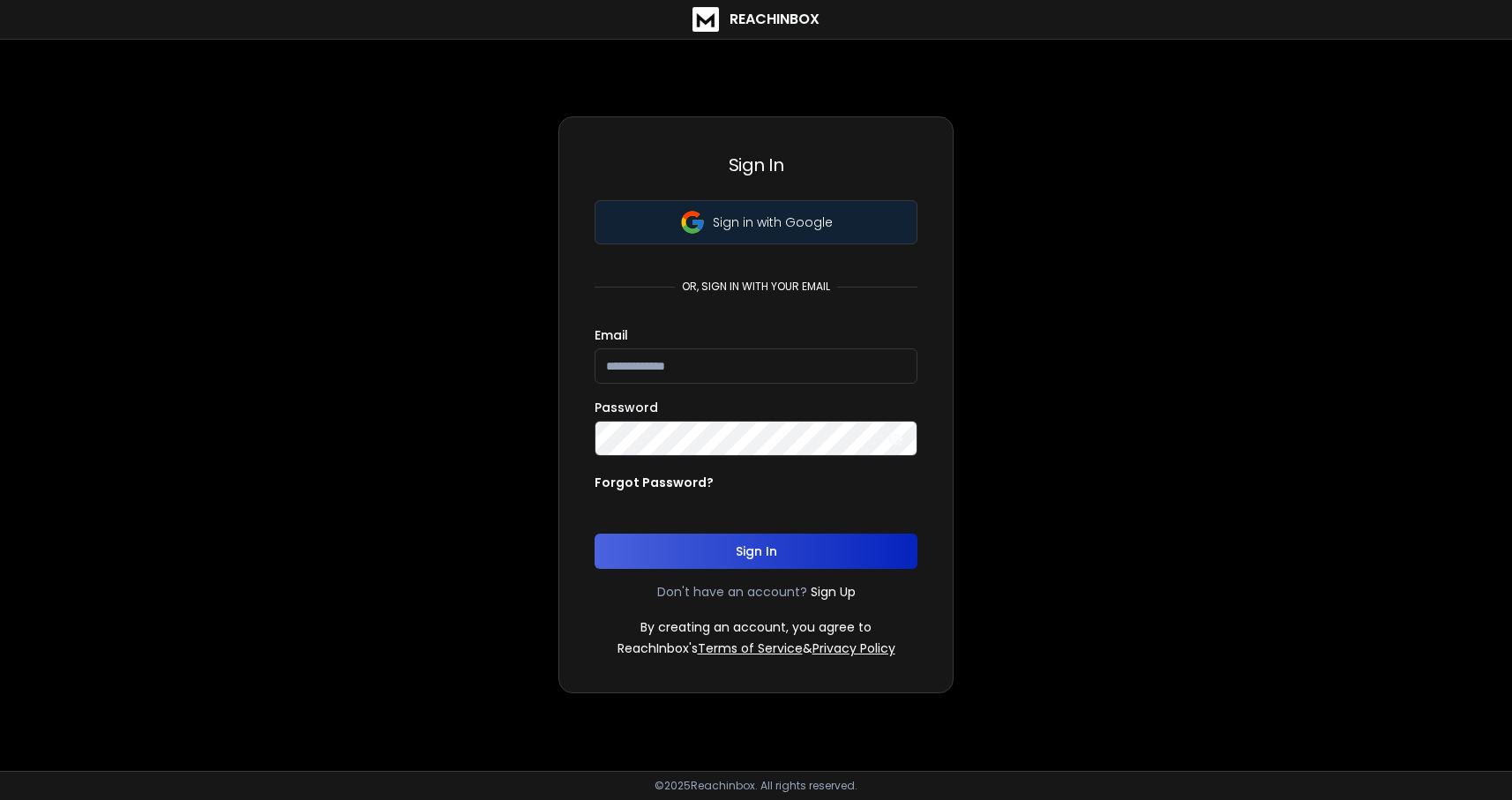
click at [761, 224] on p "Sign in with Google" at bounding box center [773, 223] width 120 height 18
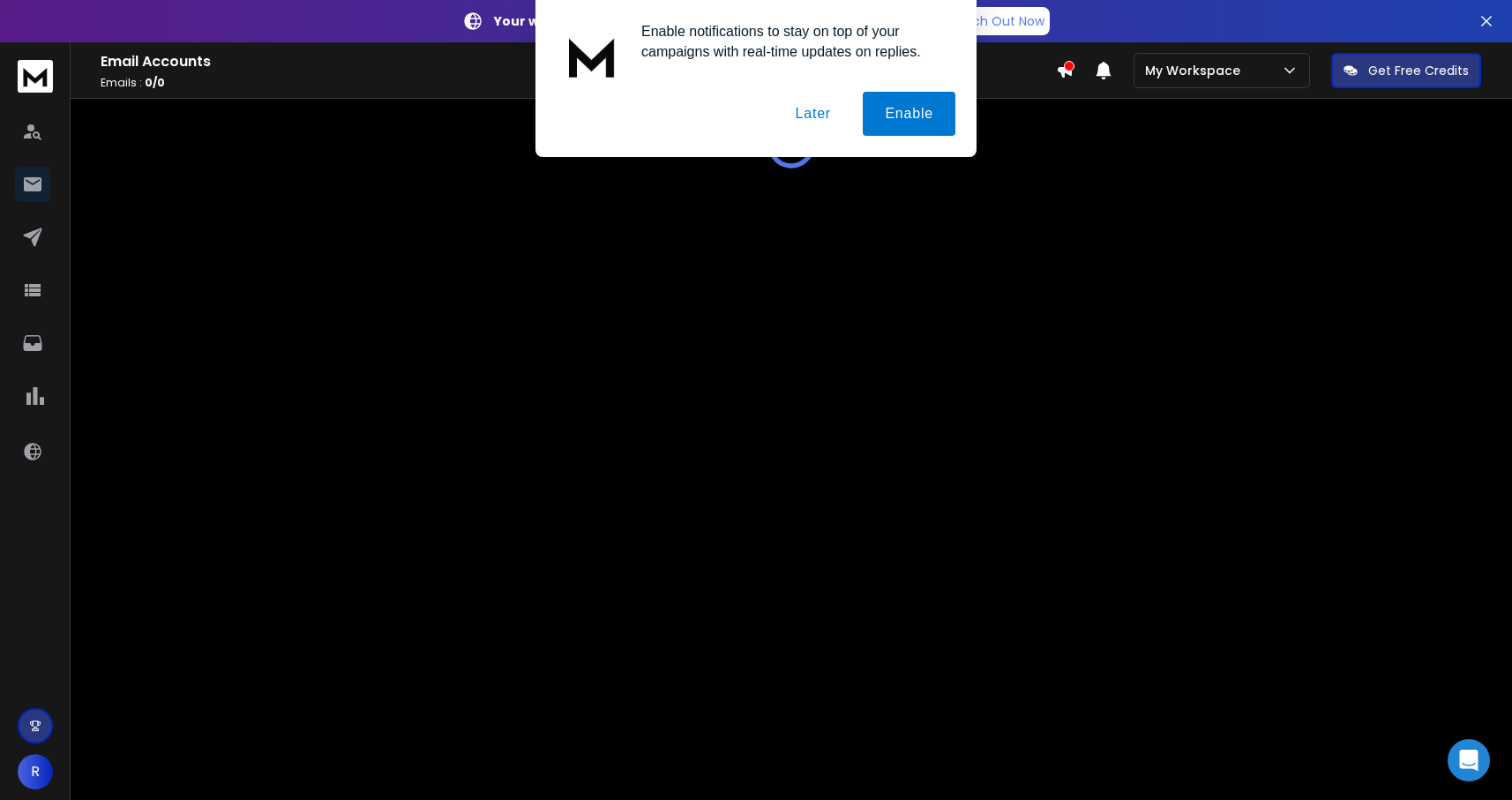
click at [815, 117] on button "Later" at bounding box center [813, 114] width 80 height 44
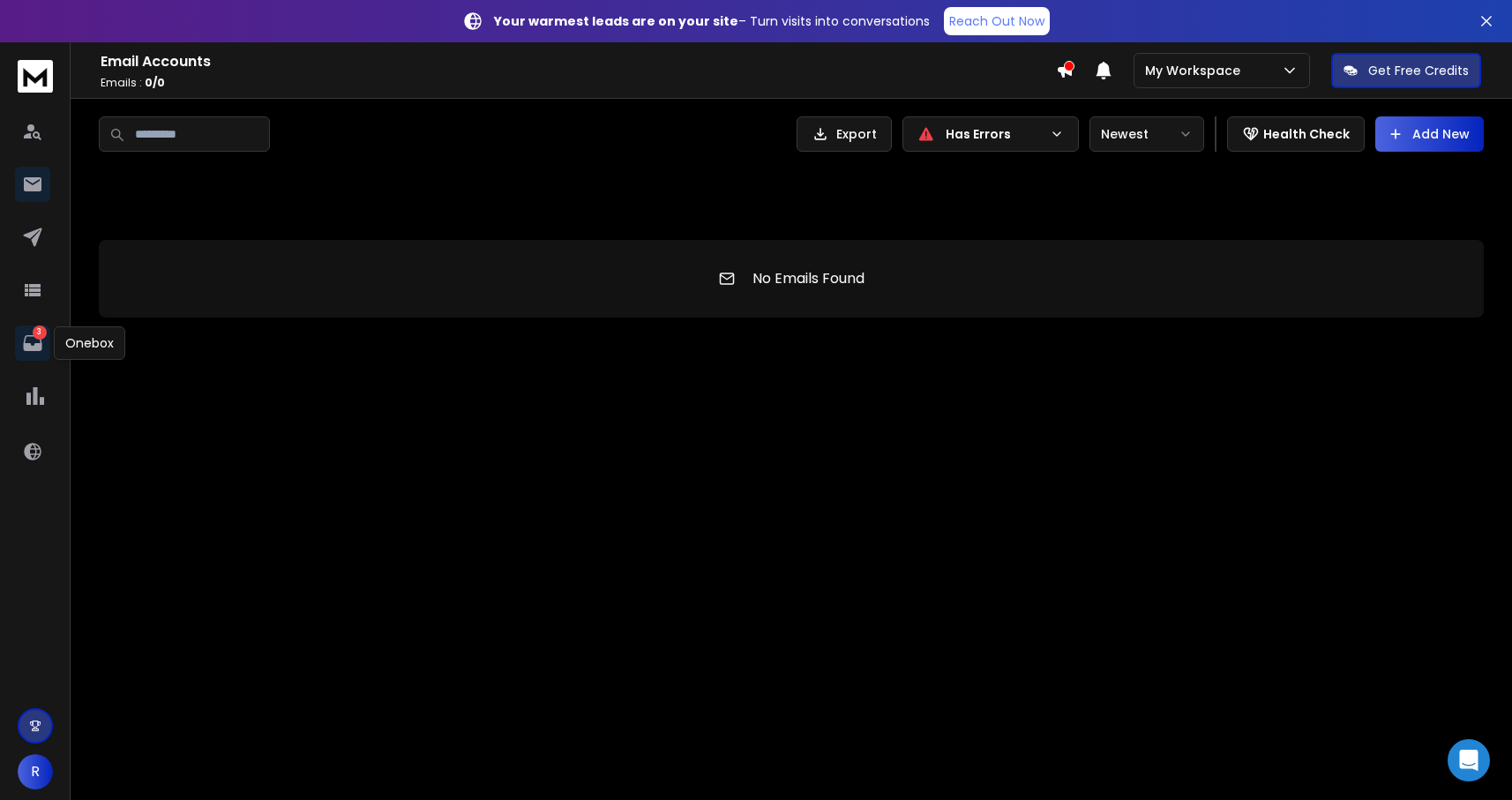
click at [27, 340] on icon at bounding box center [32, 343] width 21 height 21
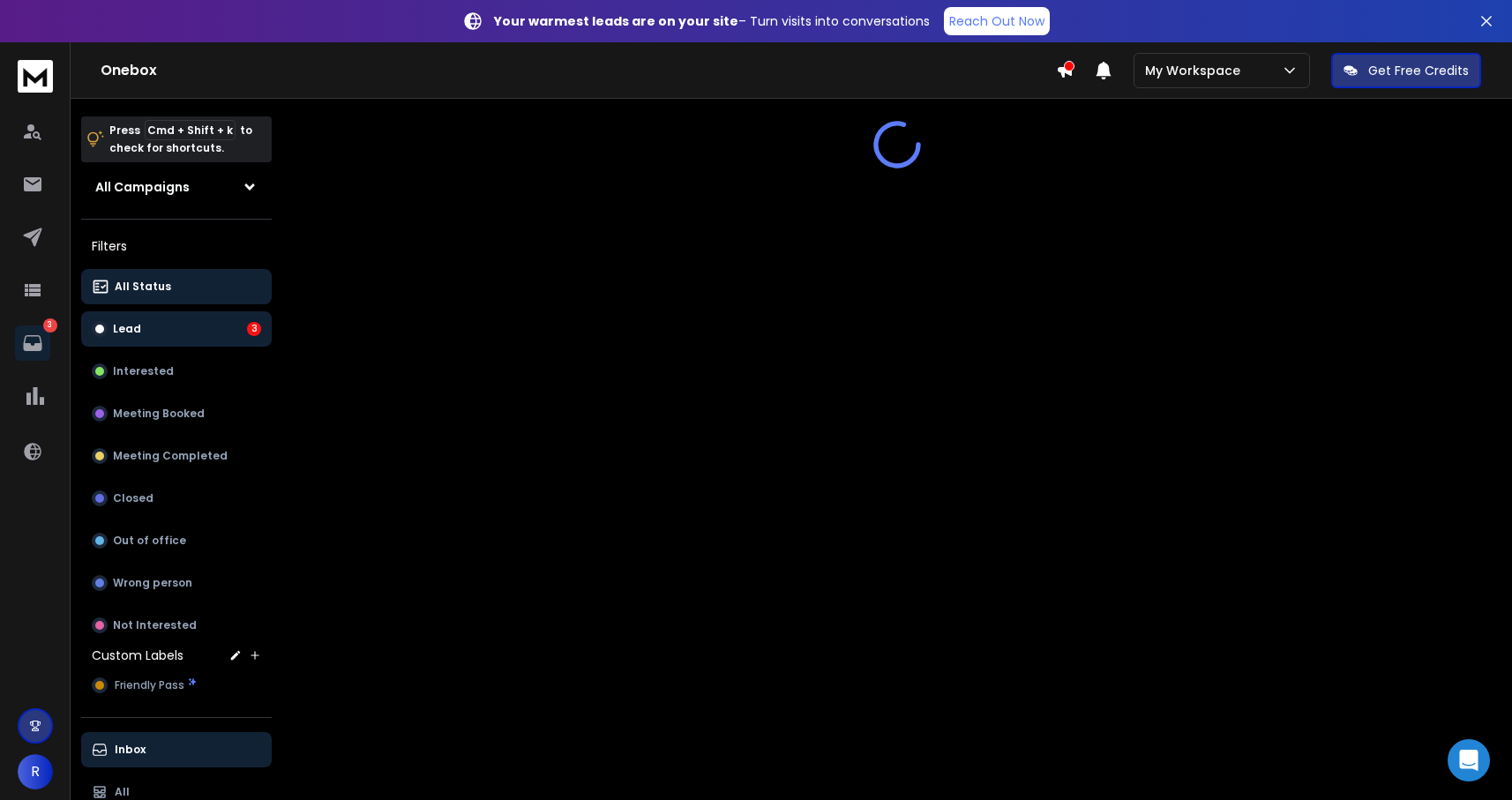
click at [163, 330] on button "Lead 3" at bounding box center [176, 329] width 191 height 35
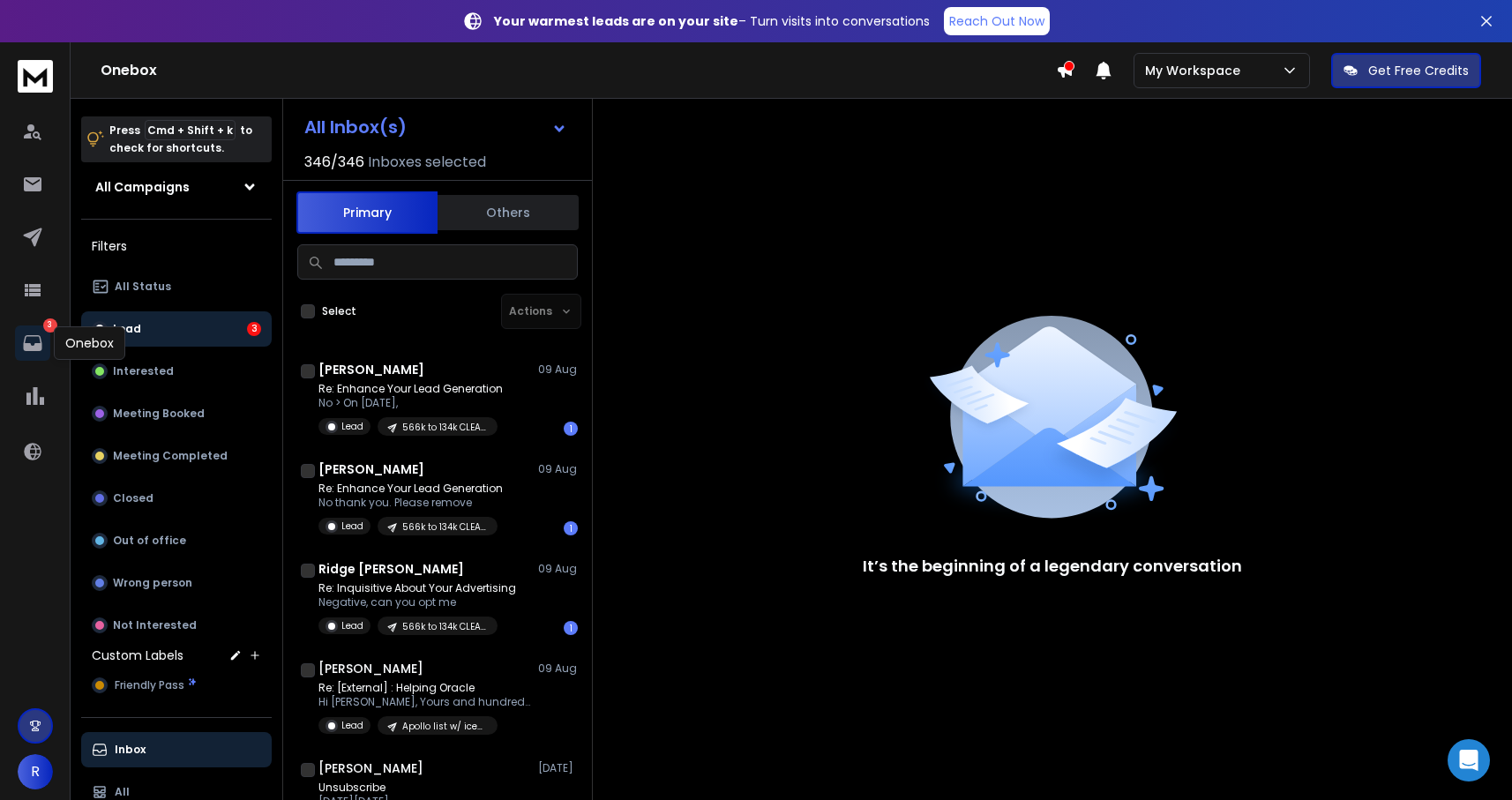
click at [38, 342] on icon at bounding box center [32, 343] width 21 height 21
